Goal: Information Seeking & Learning: Check status

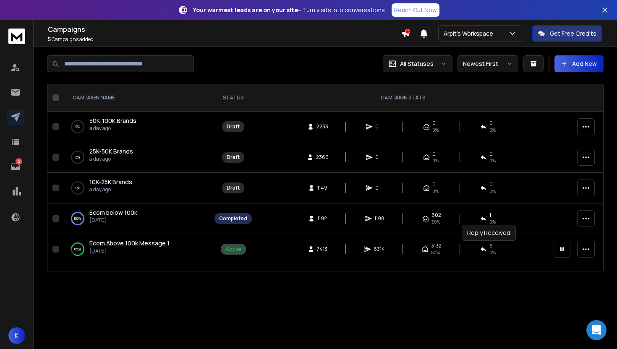
click at [496, 244] on p "9 0 %" at bounding box center [494, 249] width 8 height 13
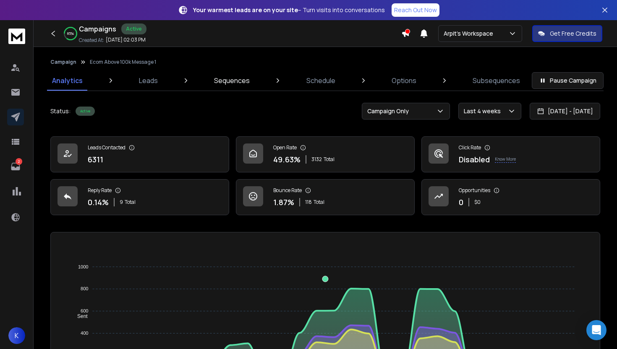
click at [231, 85] on p "Sequences" at bounding box center [232, 81] width 36 height 10
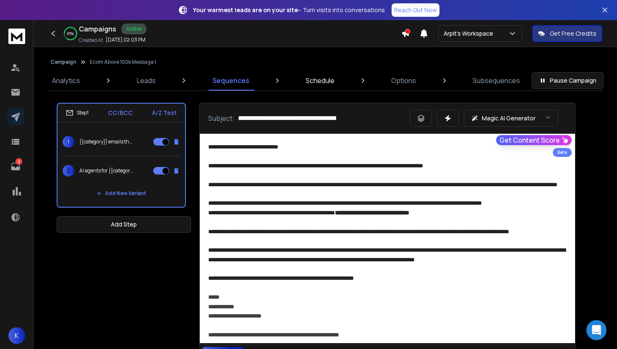
click at [319, 80] on p "Schedule" at bounding box center [320, 81] width 29 height 10
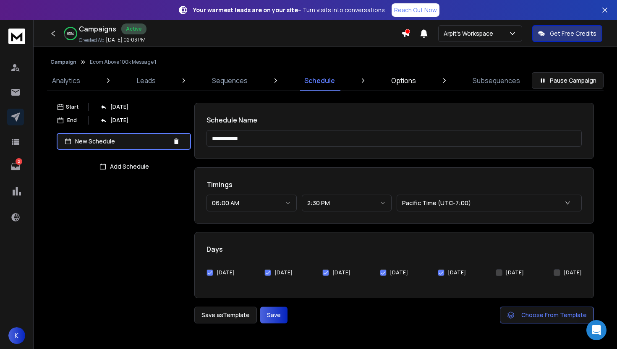
click at [390, 81] on link "Options" at bounding box center [403, 81] width 35 height 20
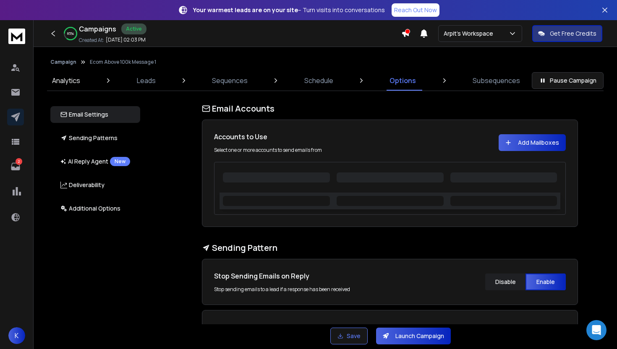
click at [65, 78] on p "Analytics" at bounding box center [66, 81] width 28 height 10
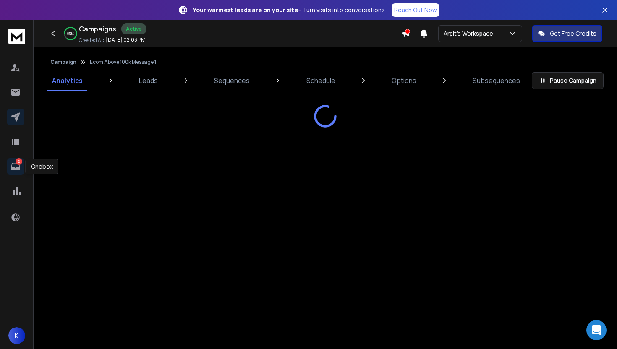
click at [16, 165] on icon at bounding box center [15, 167] width 10 height 10
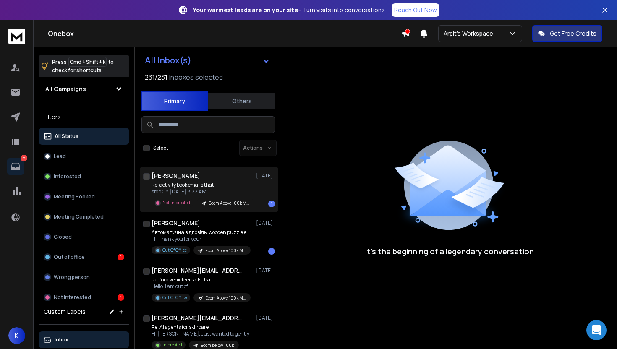
click at [147, 175] on button "button" at bounding box center [146, 176] width 7 height 7
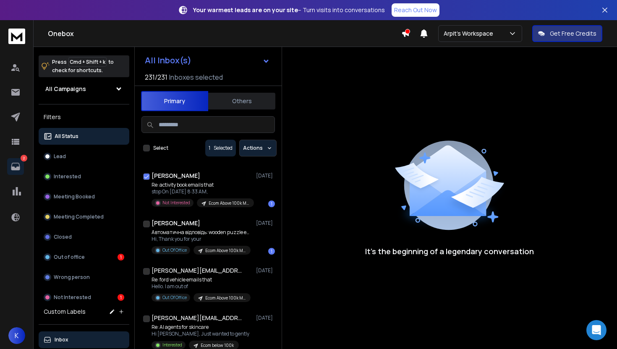
click at [265, 144] on button "Actions" at bounding box center [257, 148] width 37 height 17
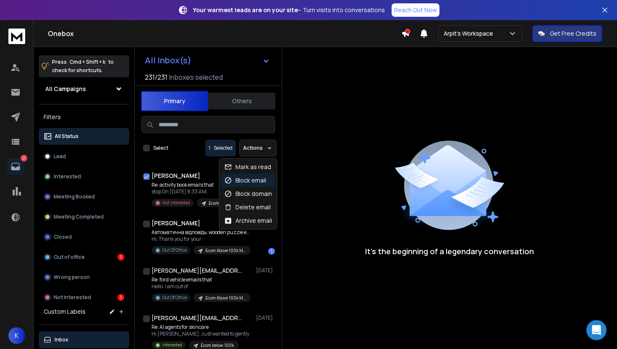
click at [256, 180] on div "Block email" at bounding box center [246, 180] width 42 height 8
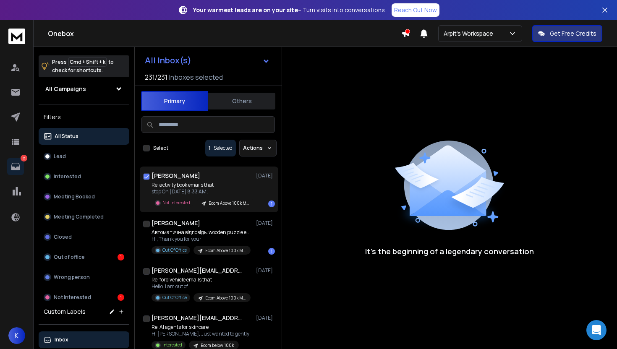
click at [144, 177] on button "button" at bounding box center [146, 176] width 7 height 7
click at [196, 185] on p "Re: activity book emails that" at bounding box center [202, 185] width 101 height 7
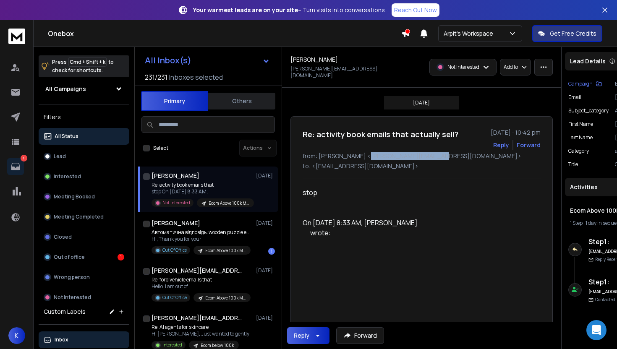
drag, startPoint x: 359, startPoint y: 152, endPoint x: 429, endPoint y: 149, distance: 69.7
click at [429, 152] on p "from: [PERSON_NAME] <[PERSON_NAME][EMAIL_ADDRESS][DOMAIN_NAME]>" at bounding box center [422, 156] width 238 height 8
copy p "[PERSON_NAME][EMAIL_ADDRESS][DOMAIN_NAME]"
click at [17, 92] on icon at bounding box center [15, 92] width 8 height 7
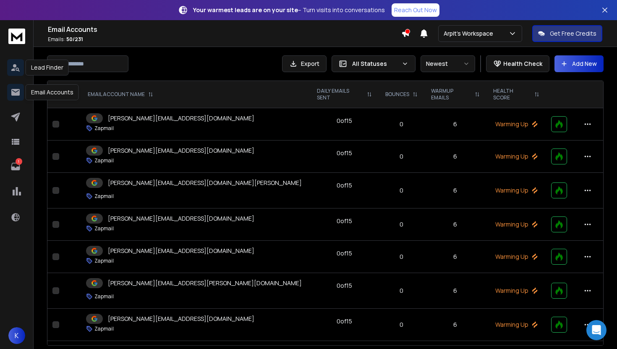
click at [8, 67] on link at bounding box center [15, 67] width 17 height 17
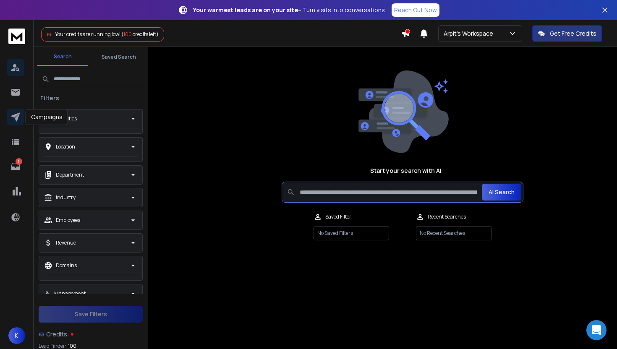
click at [12, 115] on icon at bounding box center [15, 117] width 9 height 9
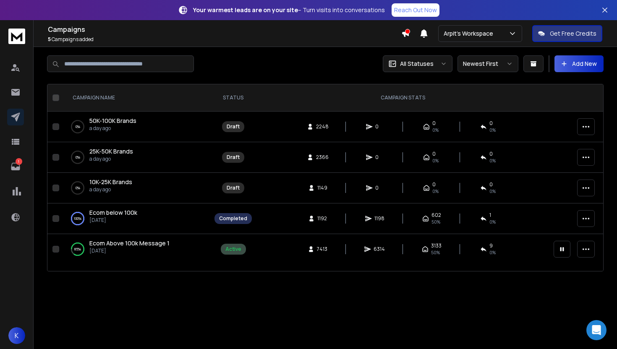
click at [123, 245] on span "Ecom Above 100k Message 1" at bounding box center [129, 243] width 80 height 8
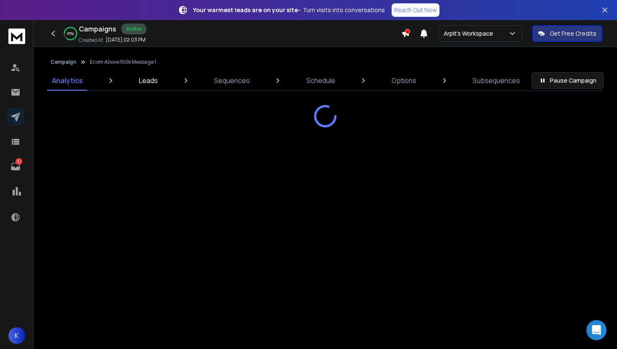
click at [155, 86] on link "Leads" at bounding box center [148, 81] width 29 height 20
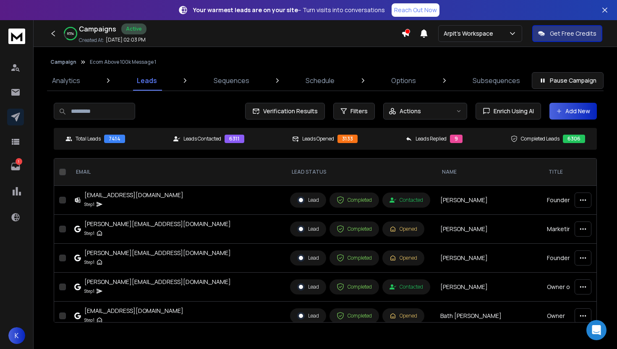
click at [102, 115] on input at bounding box center [94, 111] width 81 height 17
paste input "**********"
type input "**********"
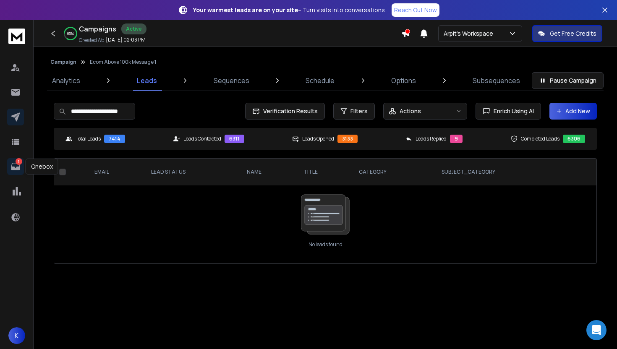
click at [11, 165] on icon at bounding box center [15, 167] width 9 height 8
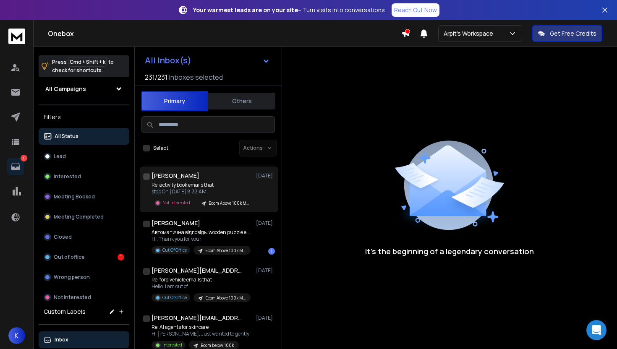
click at [187, 186] on p "Re: activity book emails that" at bounding box center [202, 185] width 101 height 7
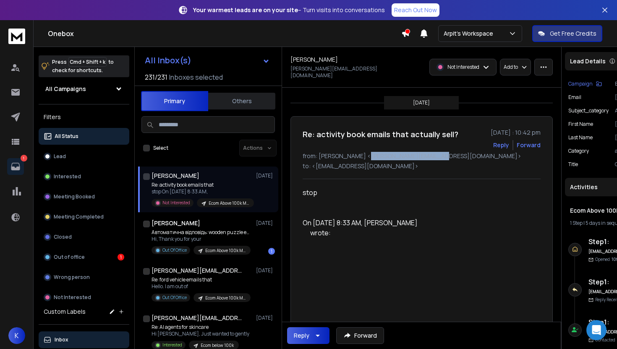
drag, startPoint x: 359, startPoint y: 150, endPoint x: 428, endPoint y: 152, distance: 68.5
click at [428, 152] on p "from: [PERSON_NAME] <[PERSON_NAME][EMAIL_ADDRESS][DOMAIN_NAME]>" at bounding box center [422, 156] width 238 height 8
copy p "[PERSON_NAME][EMAIL_ADDRESS][DOMAIN_NAME]"
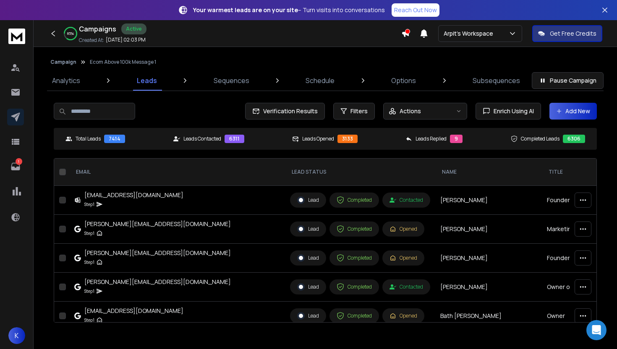
click at [104, 113] on input at bounding box center [94, 111] width 81 height 17
paste input "**********"
type input "**********"
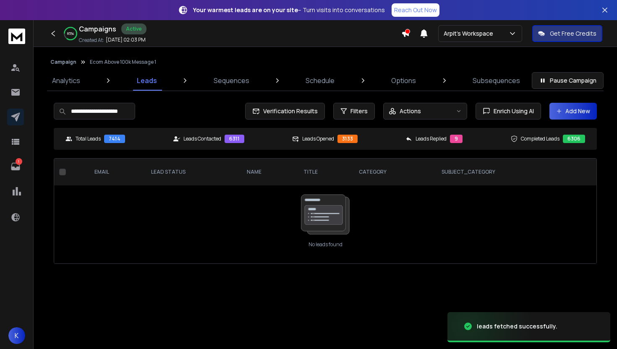
click at [69, 61] on button "Campaign" at bounding box center [63, 62] width 26 height 7
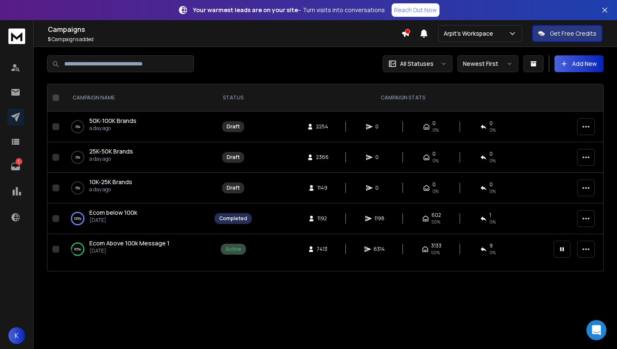
click at [118, 213] on span "Ecom below 100k" at bounding box center [113, 213] width 48 height 8
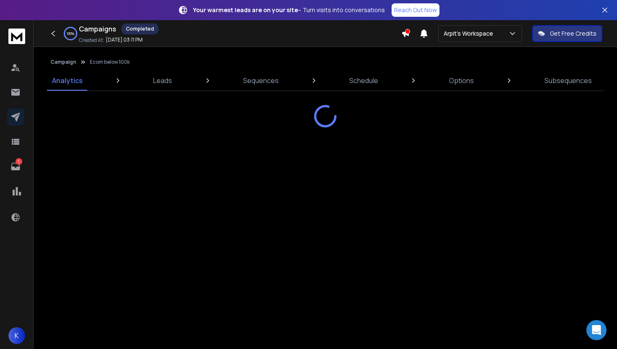
click at [65, 60] on button "Campaign" at bounding box center [63, 62] width 26 height 7
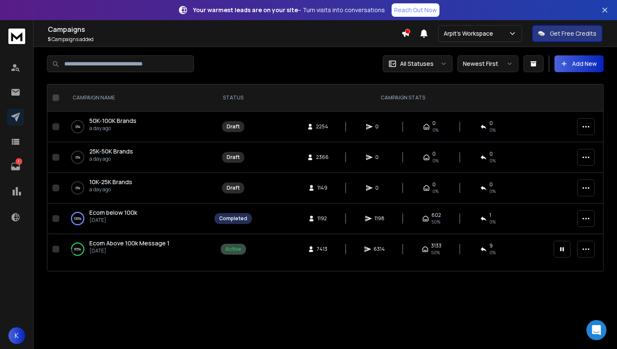
click at [121, 216] on span "Ecom below 100k" at bounding box center [113, 213] width 48 height 8
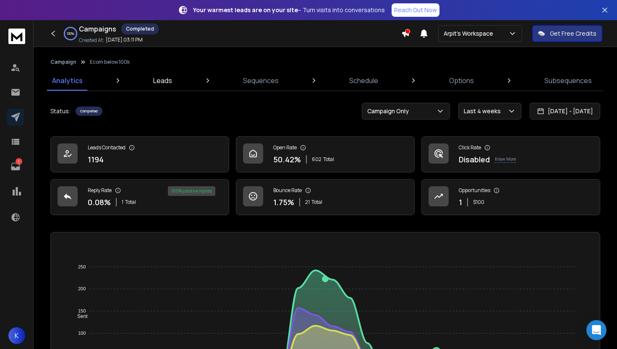
click at [172, 82] on link "Leads" at bounding box center [162, 81] width 29 height 20
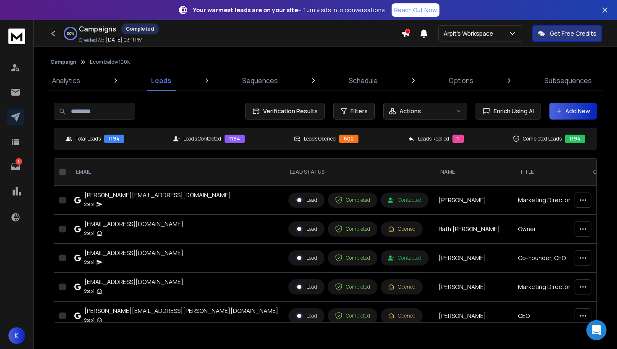
click at [129, 111] on input at bounding box center [94, 111] width 81 height 17
paste input "**********"
type input "**********"
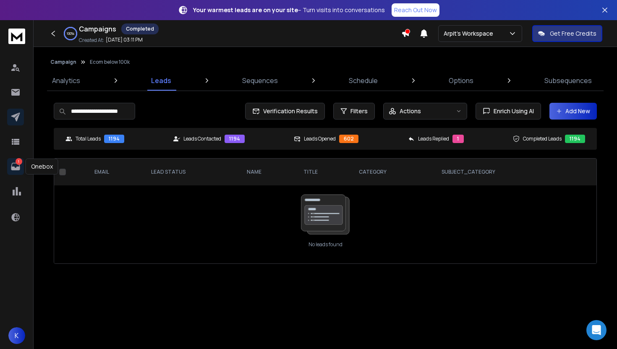
click at [16, 162] on p "1" at bounding box center [19, 161] width 7 height 7
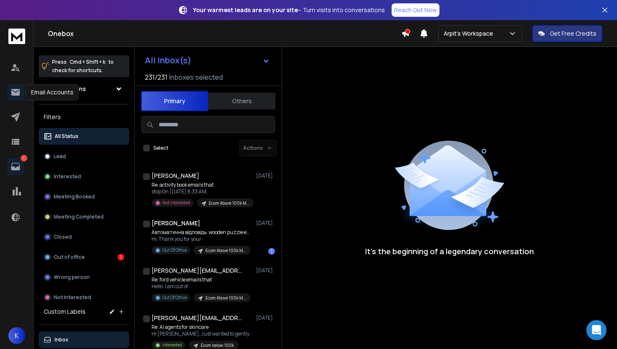
click at [13, 90] on icon at bounding box center [15, 92] width 10 height 10
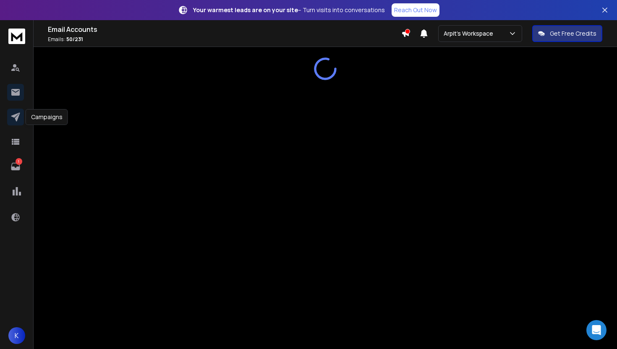
click at [14, 113] on icon at bounding box center [15, 117] width 10 height 10
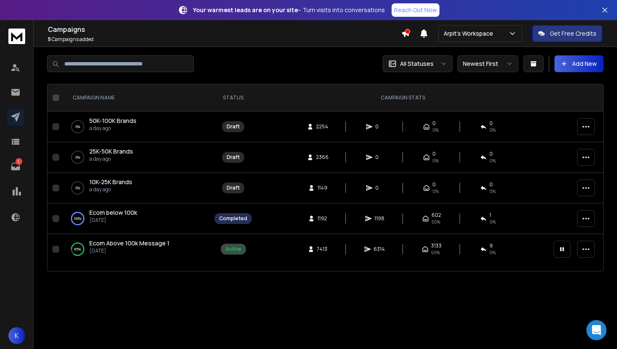
click at [136, 123] on div "0 % 50K-100K Brands a day ago" at bounding box center [136, 127] width 130 height 20
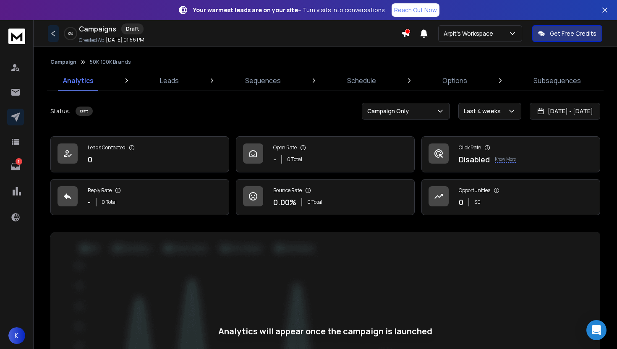
click at [51, 30] on icon at bounding box center [54, 34] width 8 height 8
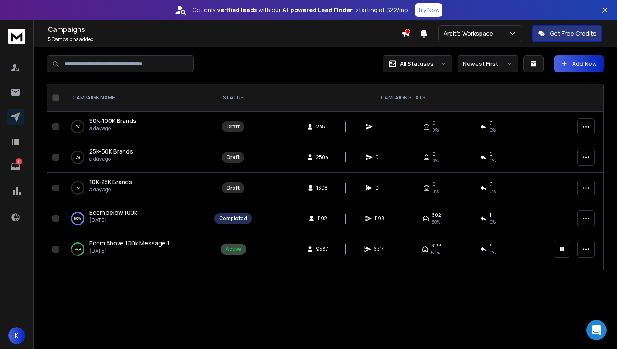
click at [237, 35] on div "Campaigns 5 Campaigns added" at bounding box center [225, 33] width 354 height 18
click at [146, 10] on div "Get only verified leads with our AI-powered Lead Finder, starting at $22/mo Try…" at bounding box center [308, 10] width 617 height 20
click at [206, 64] on div at bounding box center [186, 63] width 278 height 17
